Goal: Task Accomplishment & Management: Use online tool/utility

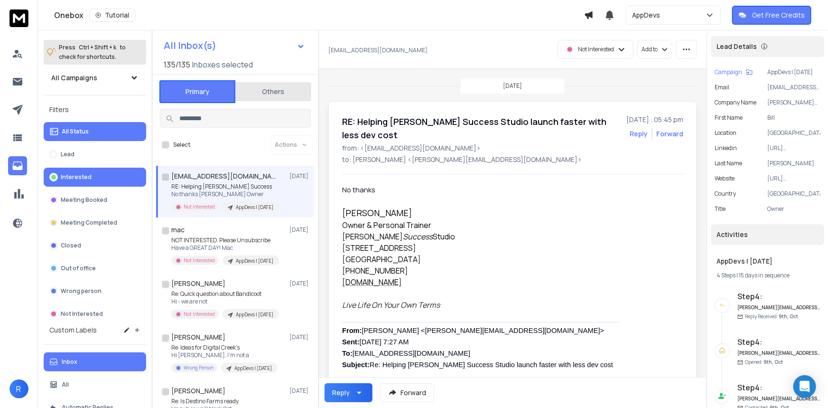
click at [96, 172] on button "Interested" at bounding box center [95, 177] width 103 height 19
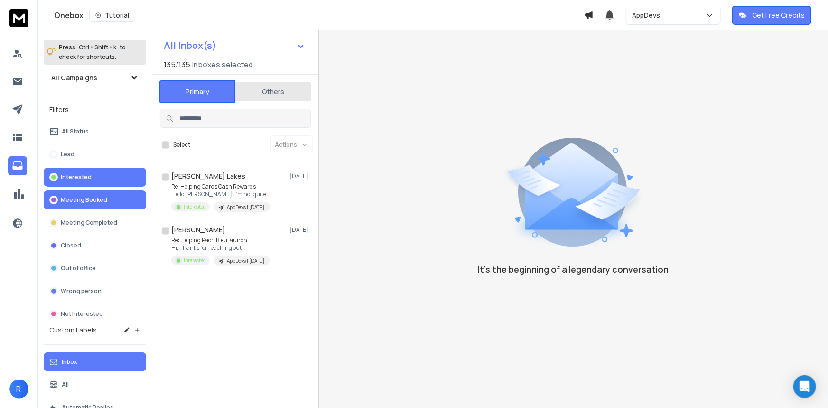
click at [99, 193] on button "Meeting Booked" at bounding box center [95, 199] width 103 height 19
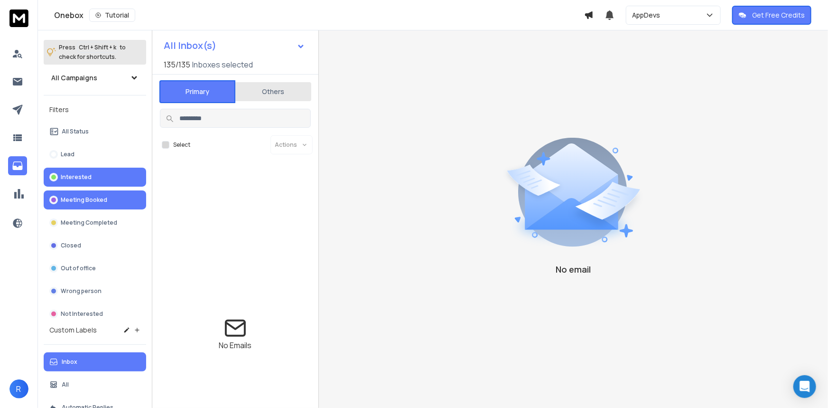
click at [103, 175] on button "Interested" at bounding box center [95, 177] width 103 height 19
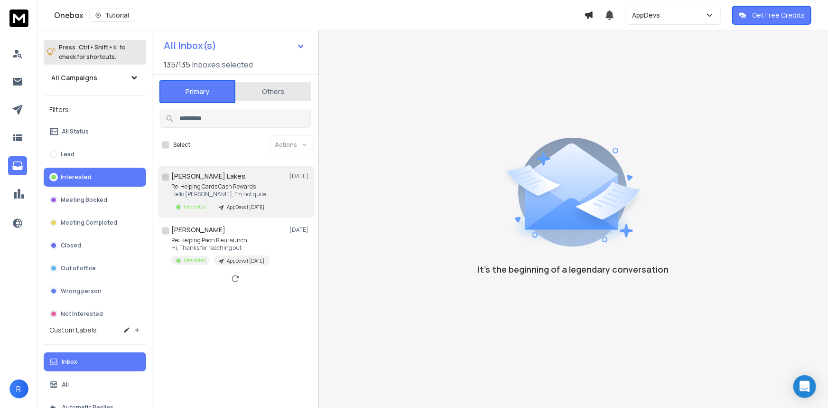
click at [227, 195] on p "Hello [PERSON_NAME], I'm not quite" at bounding box center [220, 194] width 99 height 8
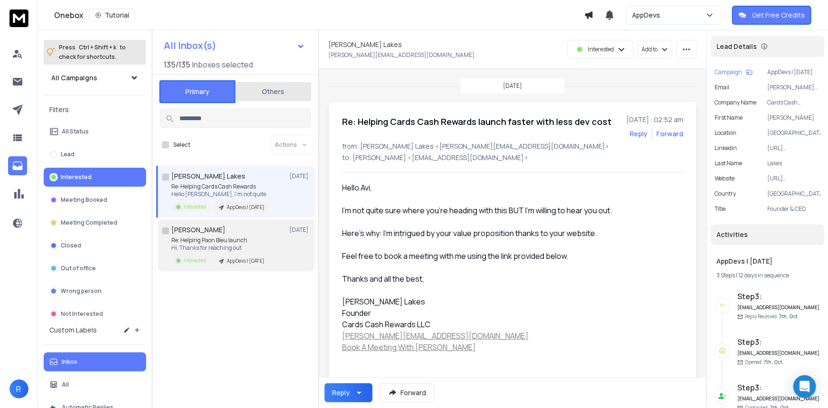
click at [233, 236] on p "Re: Helping Paon Bleu launch" at bounding box center [220, 240] width 99 height 8
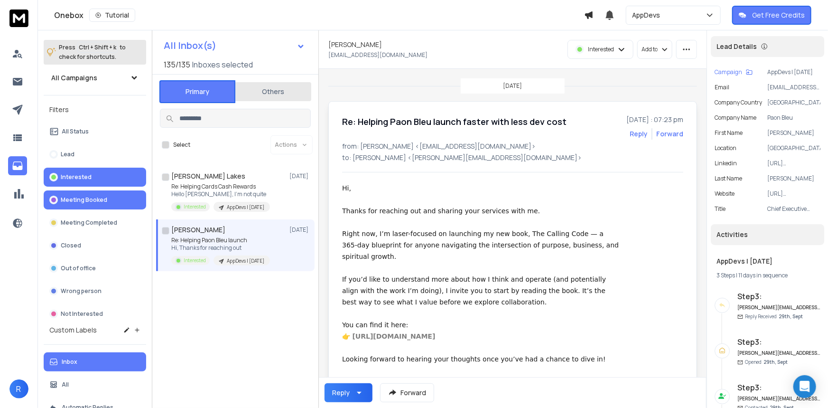
click at [79, 206] on button "Meeting Booked" at bounding box center [95, 199] width 103 height 19
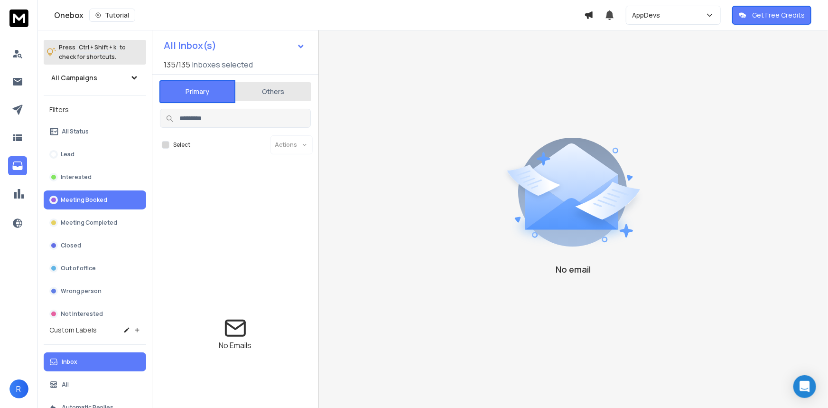
click at [89, 222] on p "Meeting Completed" at bounding box center [89, 223] width 56 height 8
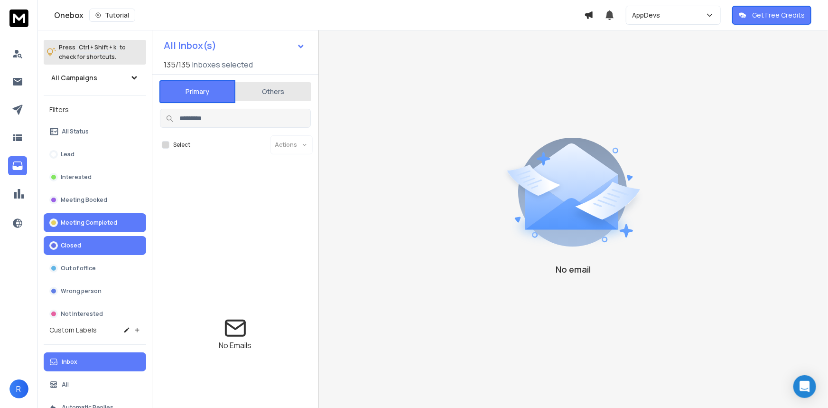
click at [89, 244] on button "Closed" at bounding box center [95, 245] width 103 height 19
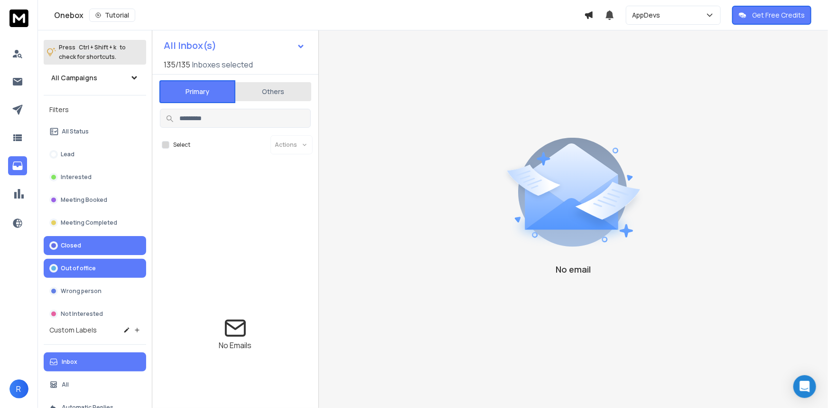
click at [92, 260] on button "Out of office" at bounding box center [95, 268] width 103 height 19
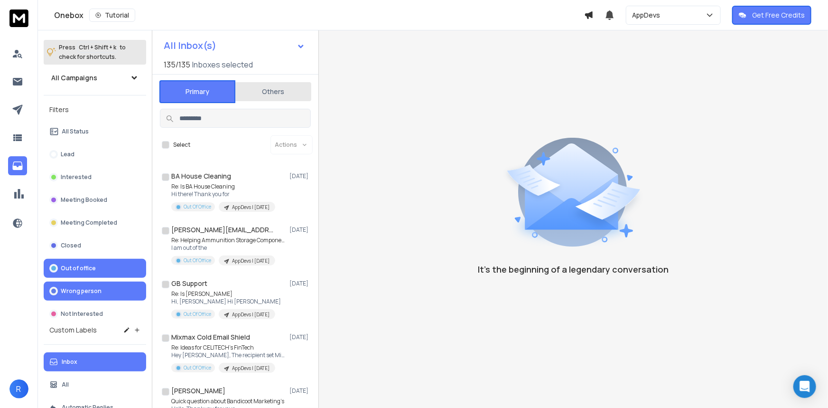
click at [94, 285] on button "Wrong person" at bounding box center [95, 290] width 103 height 19
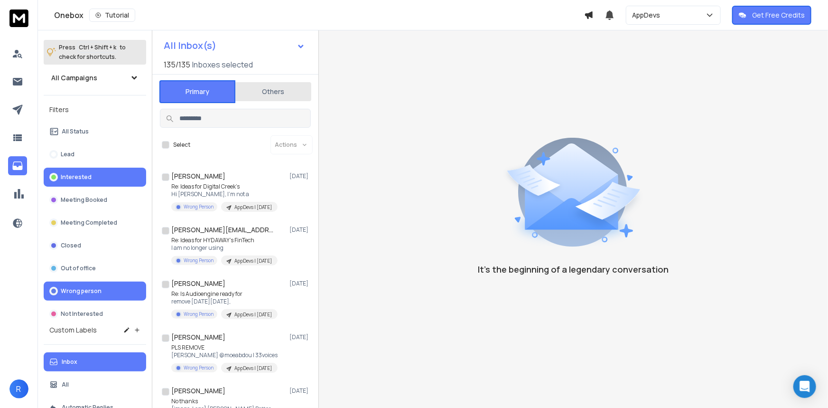
click at [77, 168] on button "Interested" at bounding box center [95, 177] width 103 height 19
